Goal: Navigation & Orientation: Find specific page/section

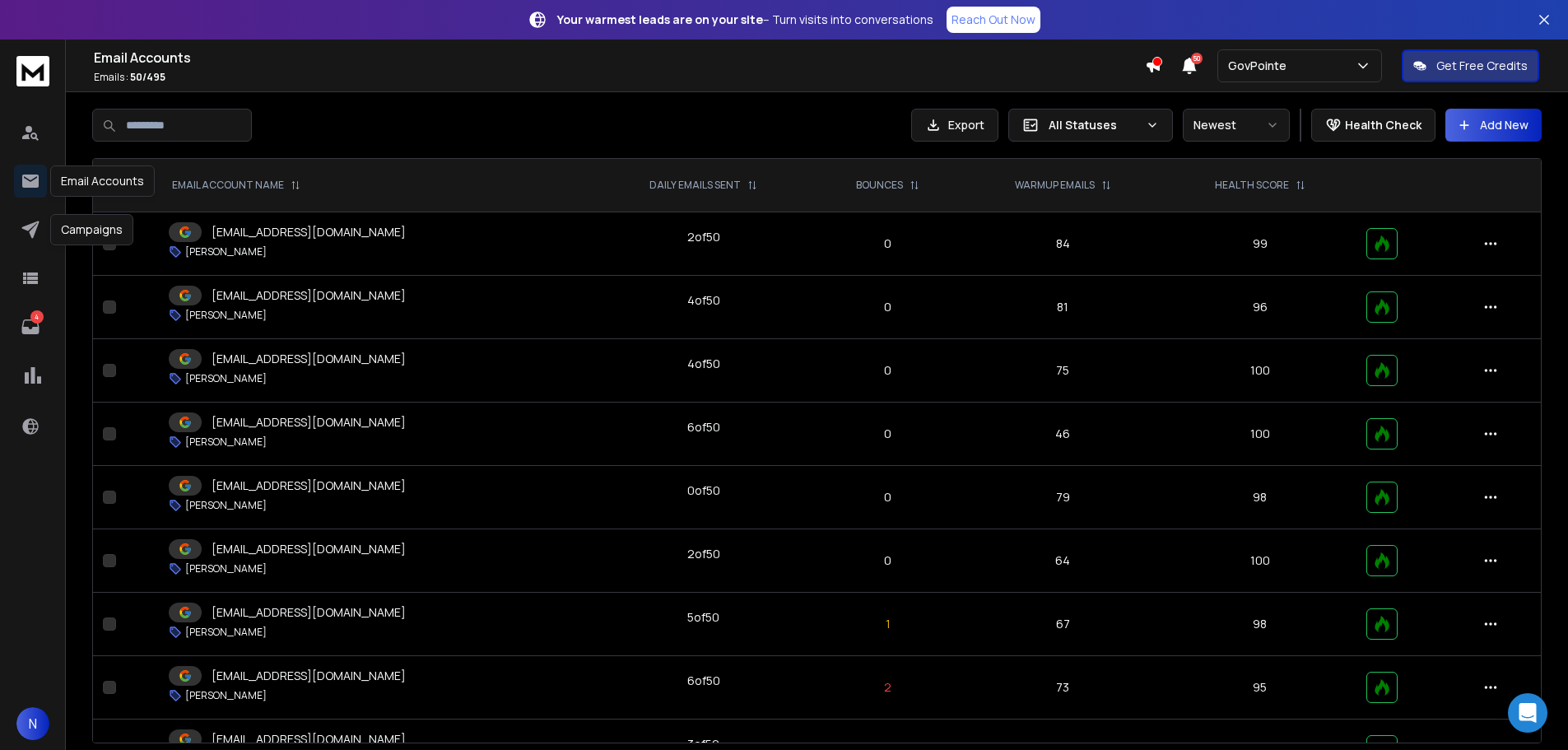
click at [42, 233] on link at bounding box center [31, 230] width 33 height 33
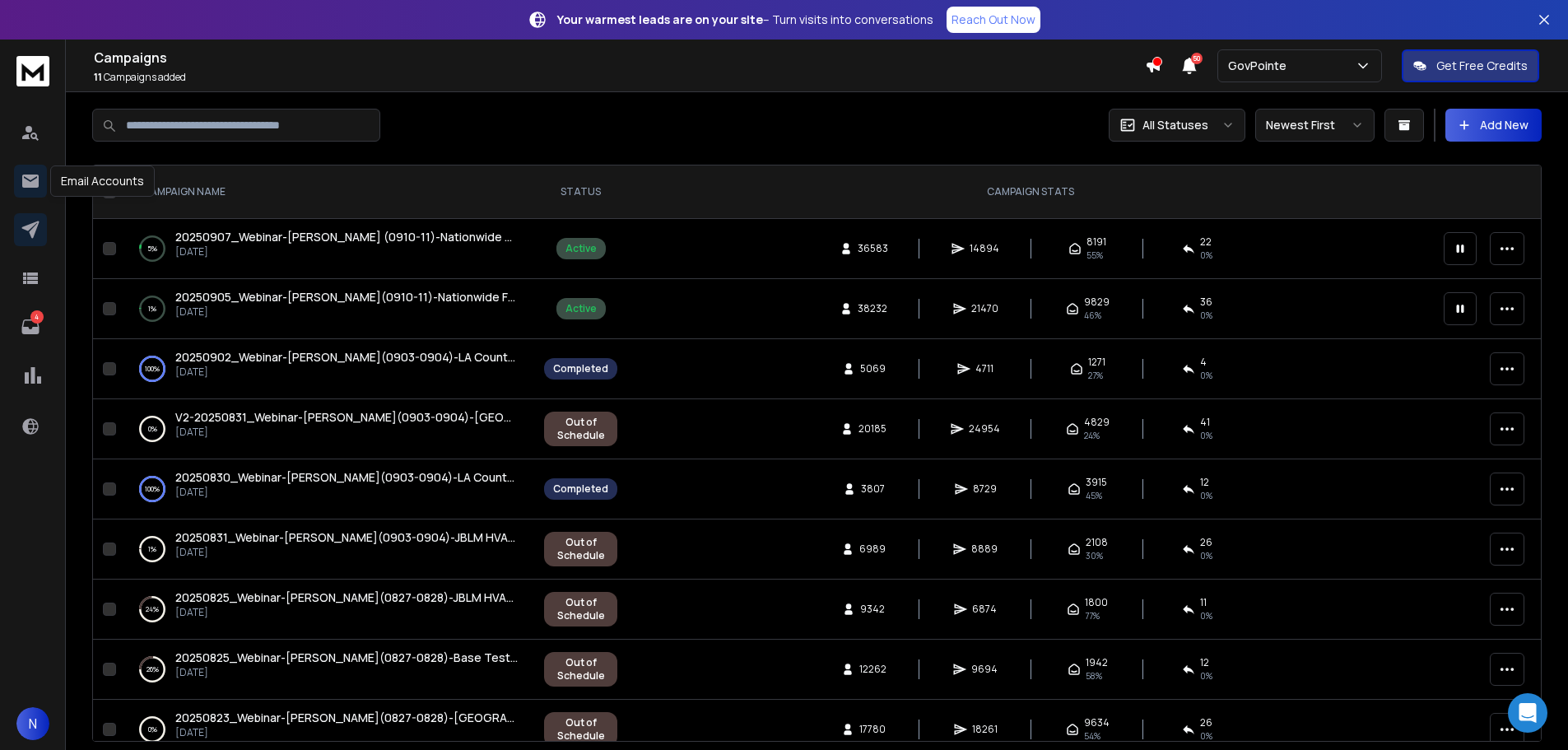
click at [28, 183] on icon at bounding box center [31, 181] width 17 height 13
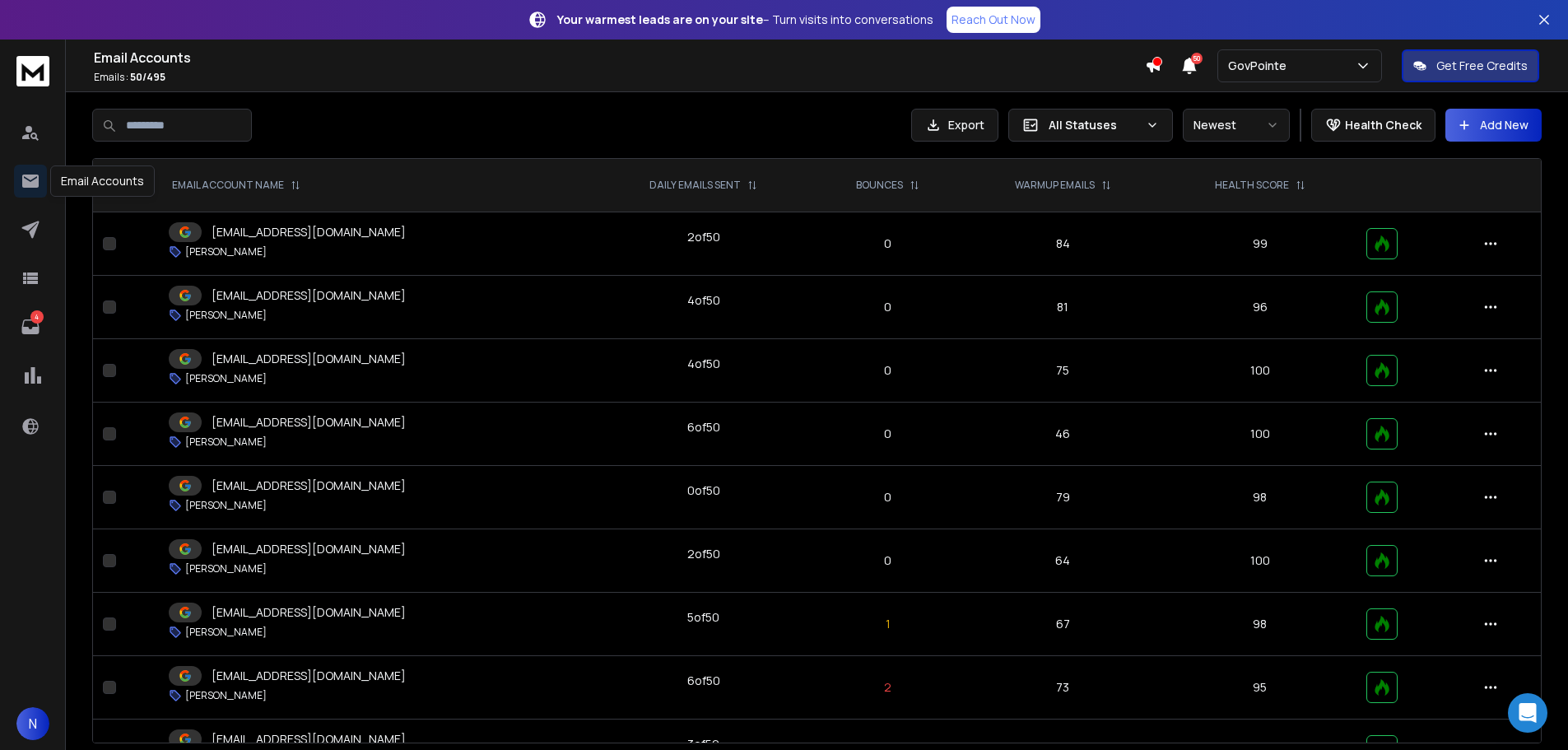
click at [31, 181] on icon at bounding box center [30, 180] width 19 height 19
click at [36, 224] on icon at bounding box center [30, 229] width 18 height 18
